Goal: Communication & Community: Answer question/provide support

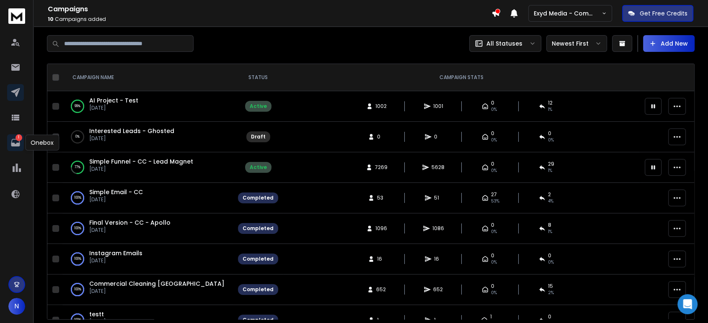
click at [13, 143] on icon at bounding box center [15, 143] width 9 height 8
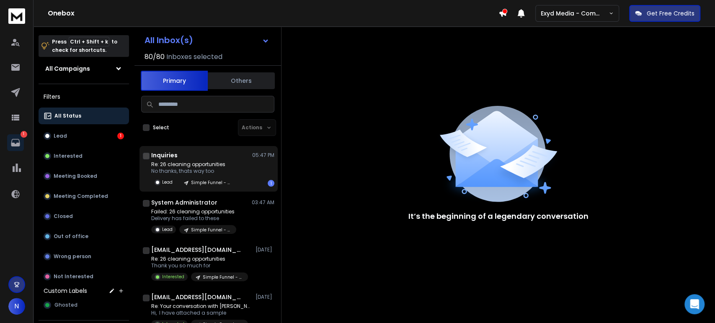
click at [222, 150] on div "Inquiries 05:47 PM Re: 26 cleaning opportunities No thanks, thats way too Lead …" at bounding box center [209, 169] width 138 height 46
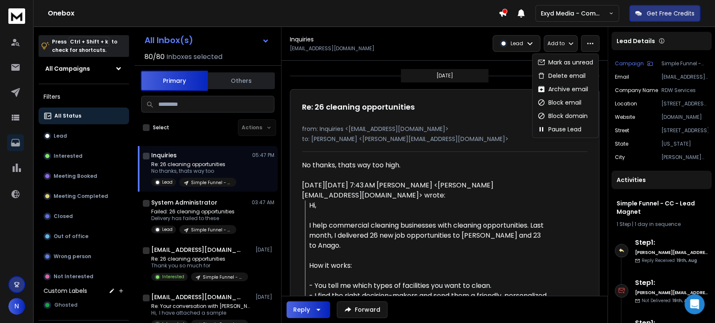
click at [588, 42] on icon "button" at bounding box center [591, 44] width 8 height 8
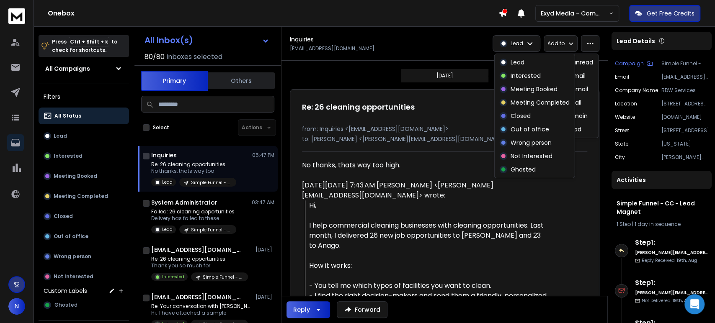
click at [528, 43] on icon at bounding box center [530, 43] width 7 height 7
click at [515, 153] on p "Not Interested" at bounding box center [532, 156] width 42 height 8
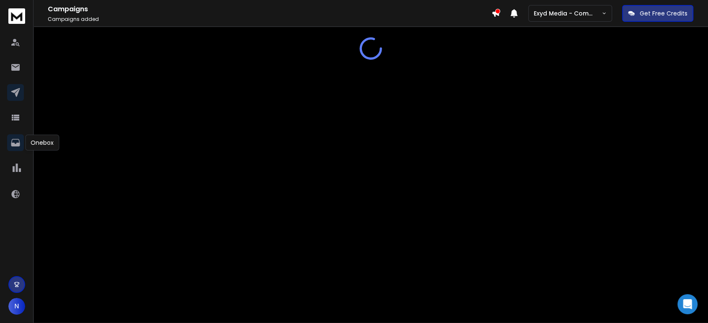
click at [13, 144] on icon at bounding box center [15, 143] width 9 height 8
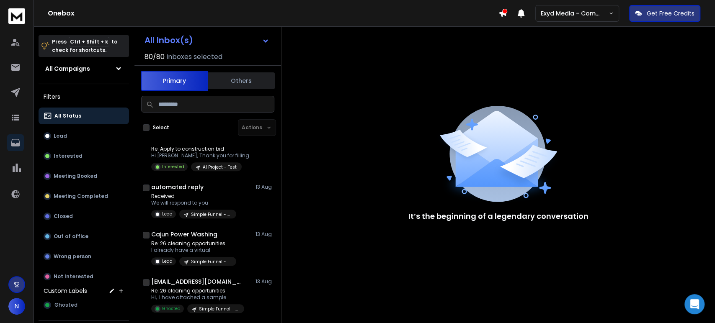
scroll to position [559, 0]
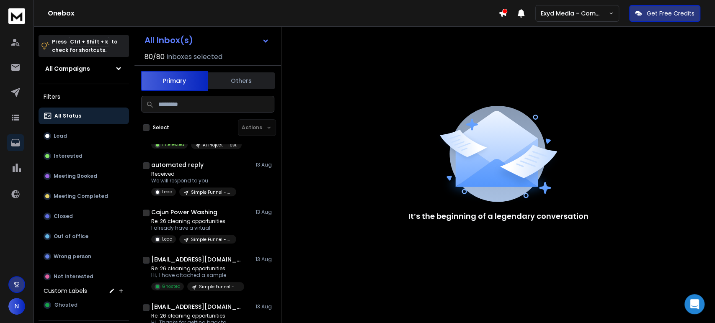
click at [187, 111] on input at bounding box center [207, 104] width 133 height 17
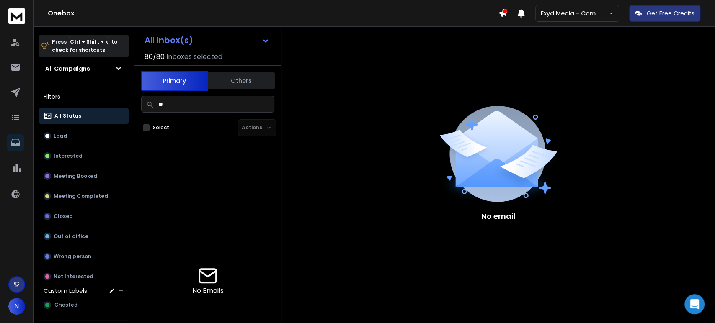
type input "*"
click at [184, 106] on input at bounding box center [207, 104] width 133 height 17
type input "**********"
drag, startPoint x: 241, startPoint y: 102, endPoint x: 68, endPoint y: 127, distance: 174.1
click at [68, 127] on div "**********" at bounding box center [375, 188] width 682 height 323
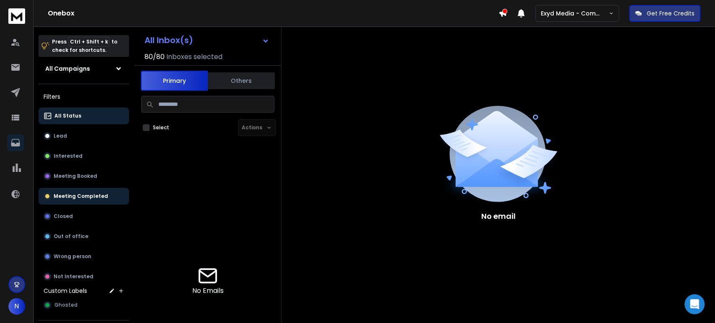
click at [74, 198] on p "Meeting Completed" at bounding box center [81, 196] width 54 height 7
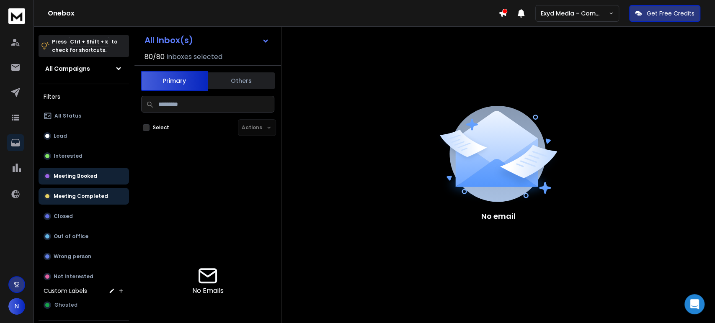
click at [98, 172] on button "Meeting Booked" at bounding box center [84, 176] width 91 height 17
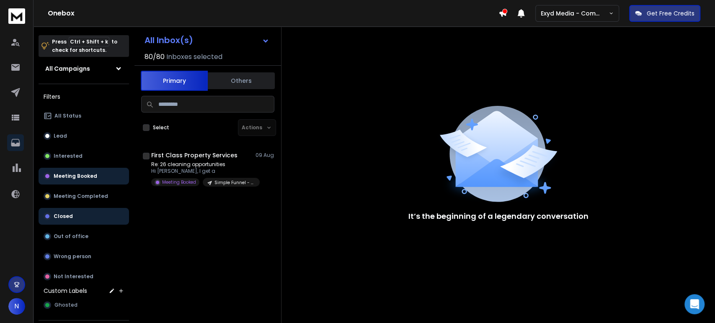
click at [89, 210] on button "Closed" at bounding box center [84, 216] width 91 height 17
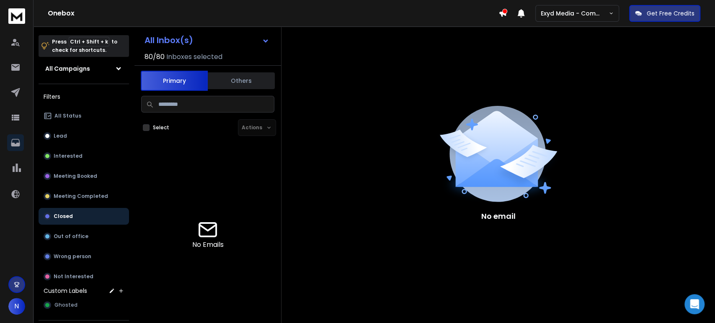
scroll to position [54, 0]
click at [606, 13] on p "Exyd Media - Commercial Cleaning" at bounding box center [575, 13] width 68 height 8
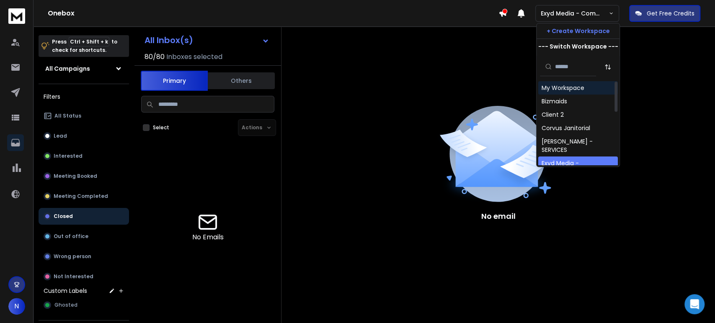
click at [574, 86] on div "My Workspace" at bounding box center [563, 88] width 43 height 8
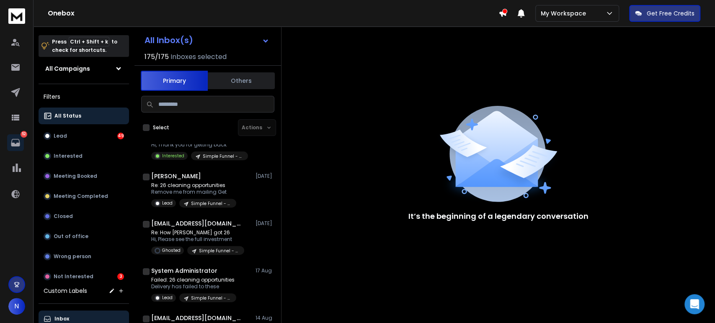
scroll to position [233, 0]
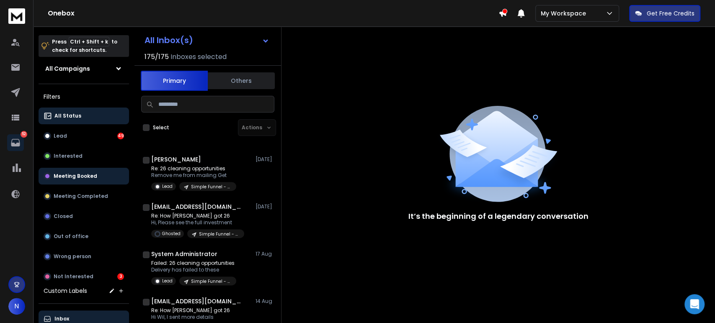
click at [74, 178] on p "Meeting Booked" at bounding box center [76, 176] width 44 height 7
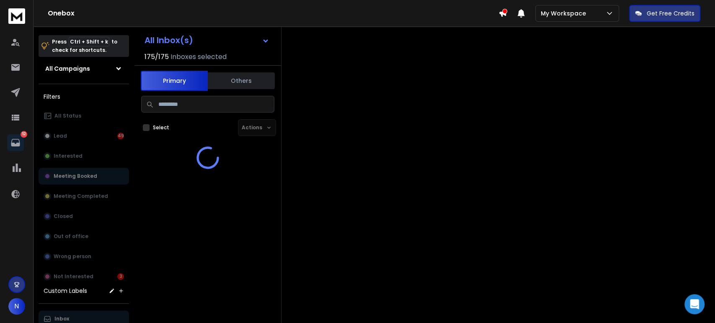
scroll to position [0, 0]
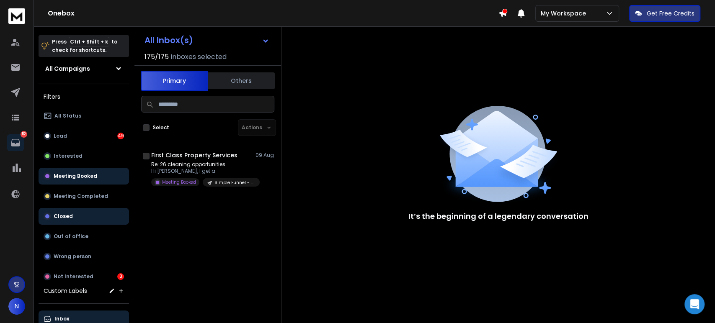
click at [94, 222] on button "Closed" at bounding box center [84, 216] width 91 height 17
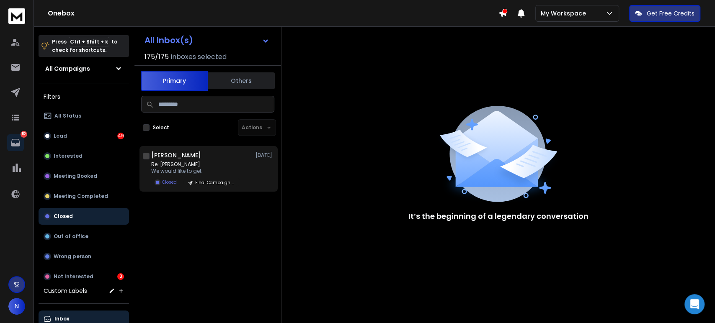
click at [217, 162] on p "Re: Eric" at bounding box center [195, 164] width 89 height 7
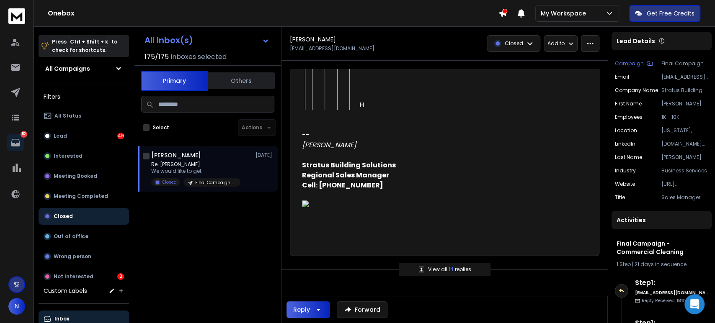
scroll to position [3127, 0]
click at [446, 268] on p "View all 14 replies" at bounding box center [449, 270] width 43 height 7
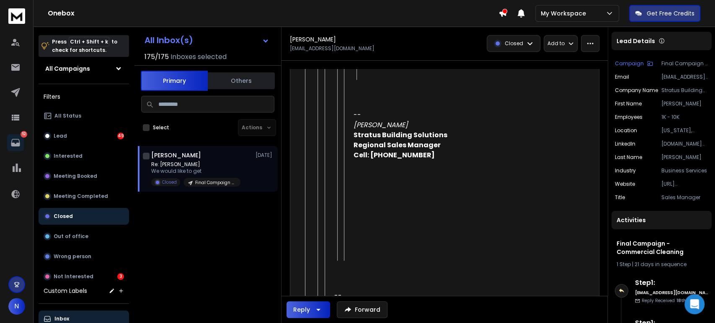
scroll to position [18658, 0]
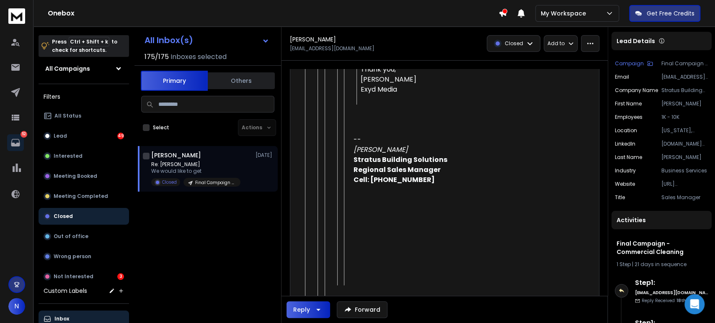
drag, startPoint x: 383, startPoint y: 198, endPoint x: 439, endPoint y: 197, distance: 56.2
click at [439, 105] on blockquote "Hi Eric, Saw you’re a key player behind Stratus Building Solutions’s growth eff…" at bounding box center [452, 9] width 190 height 191
drag, startPoint x: 418, startPoint y: 247, endPoint x: 364, endPoint y: 172, distance: 93.0
click at [364, 105] on blockquote "Hi Eric, Saw you’re a key player behind Stratus Building Solutions’s growth eff…" at bounding box center [452, 9] width 190 height 191
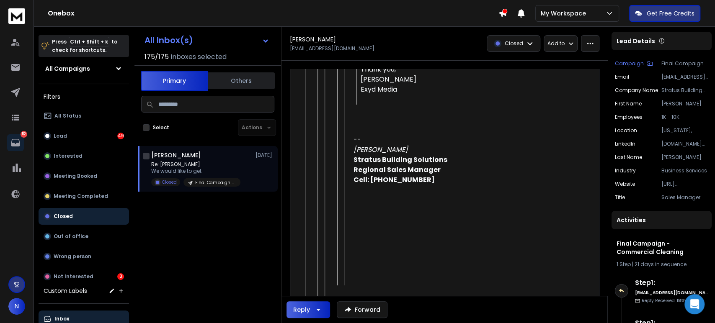
click at [381, 105] on blockquote "Hi Eric, Saw you’re a key player behind Stratus Building Solutions’s growth eff…" at bounding box center [452, 9] width 190 height 191
click at [248, 159] on div "Eric Husemann 18 Feb" at bounding box center [212, 155] width 123 height 8
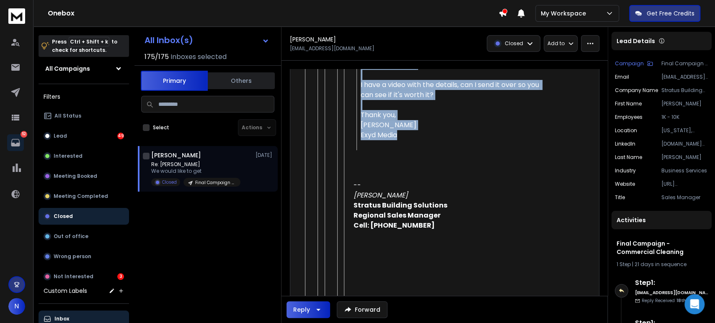
scroll to position [18611, 0]
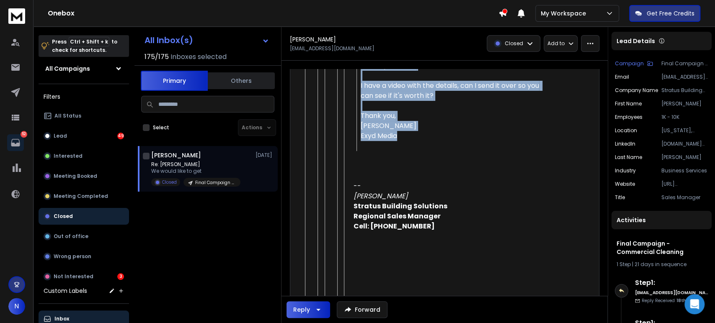
drag, startPoint x: 402, startPoint y: 245, endPoint x: 361, endPoint y: 168, distance: 87.6
click at [361, 151] on blockquote "Hi Eric, Saw you’re a key player behind Stratus Building Solutions’s growth eff…" at bounding box center [452, 55] width 190 height 191
copy blockquote "Hi Eric, Saw you’re a key player behind Stratus Building Solutions’s growth eff…"
